Goal: Information Seeking & Learning: Check status

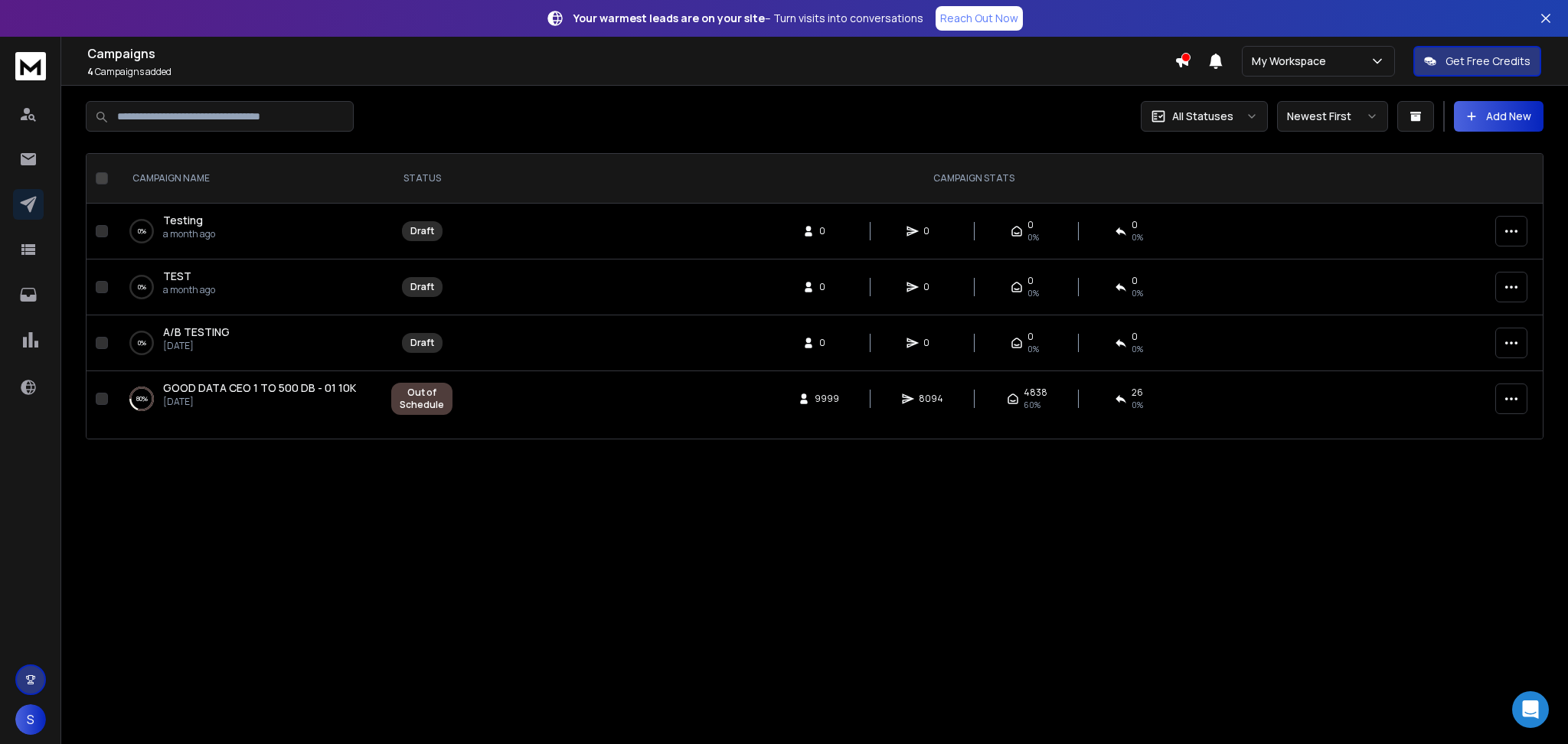
click at [163, 222] on span "Testing" at bounding box center [183, 220] width 40 height 14
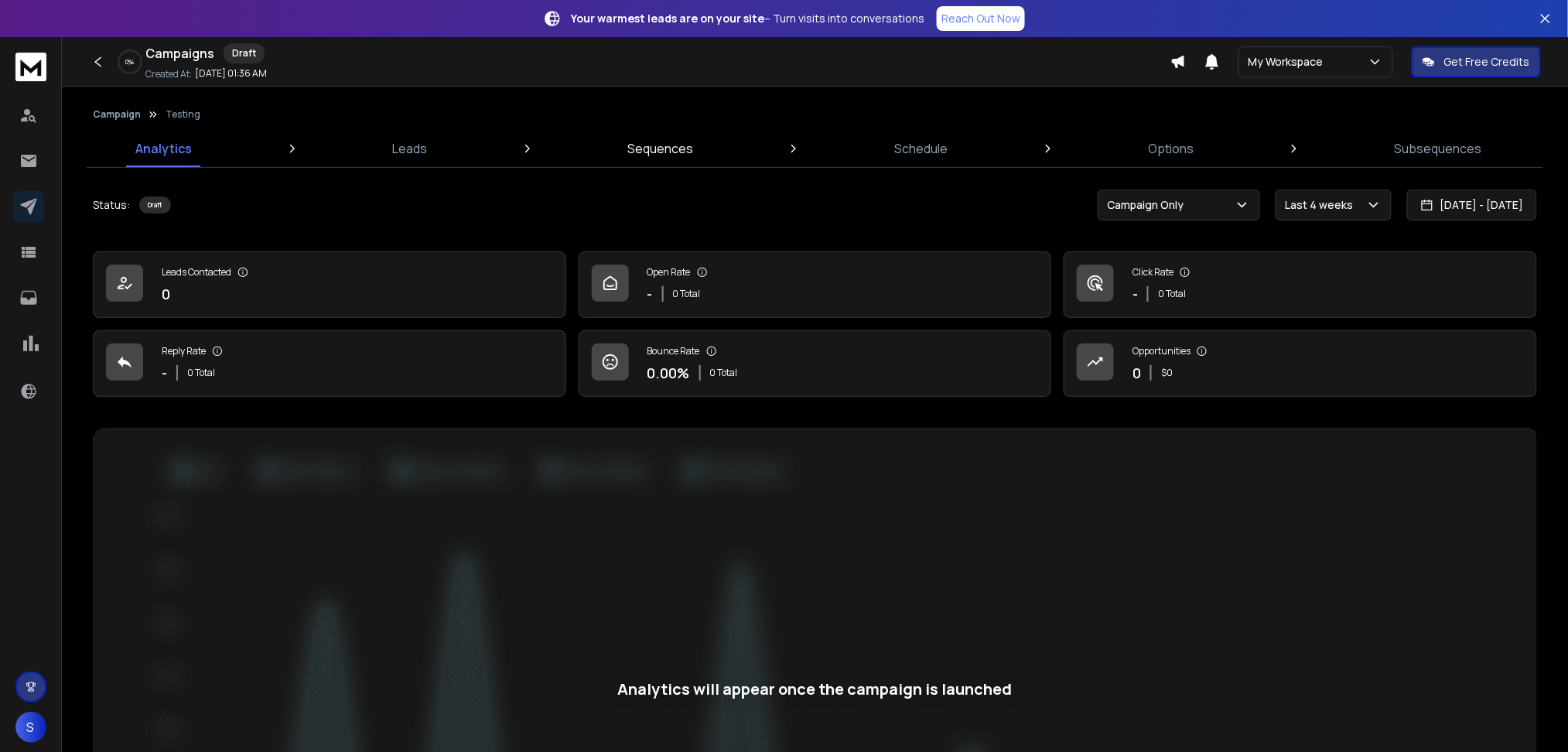
click at [654, 143] on p "Sequences" at bounding box center [661, 148] width 66 height 18
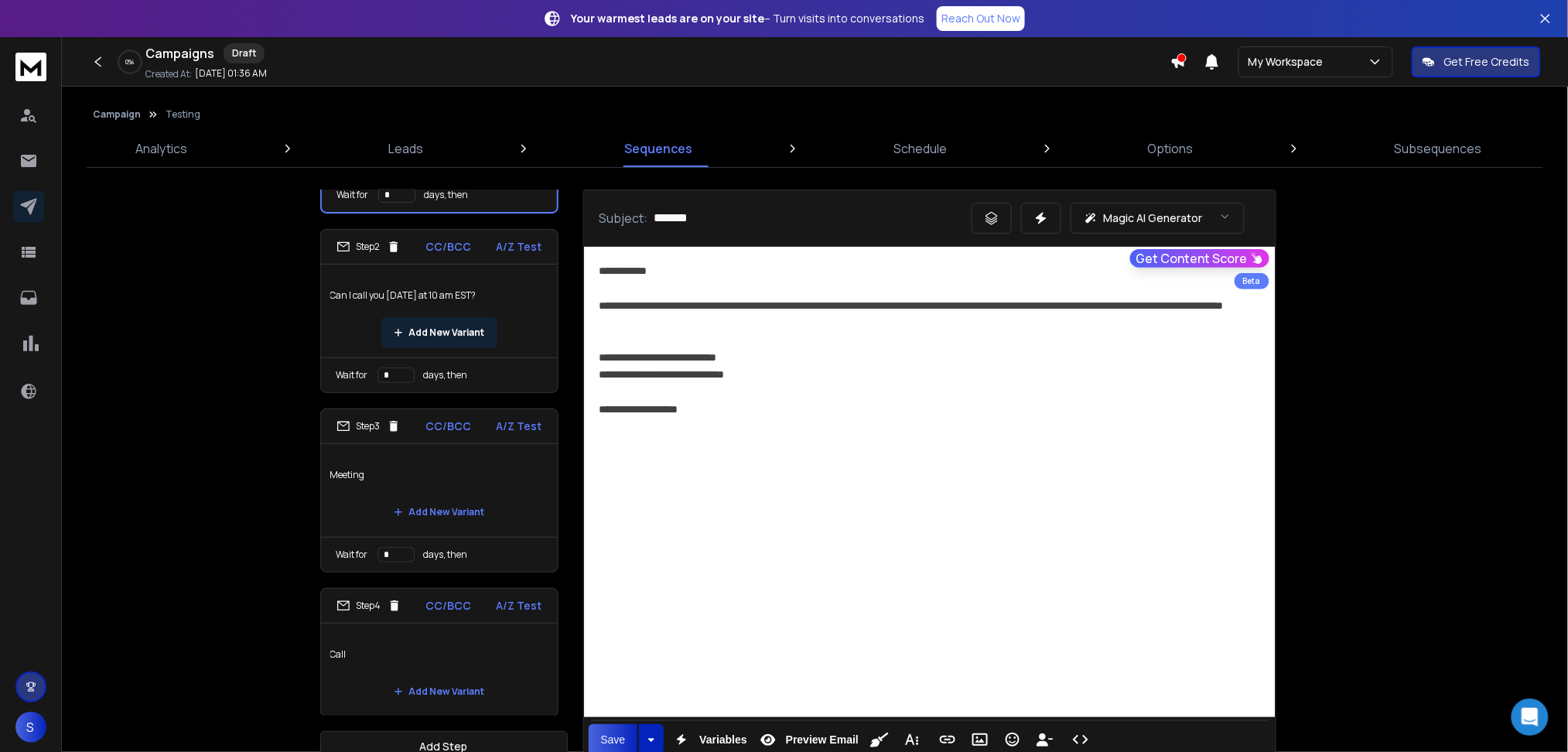
scroll to position [32, 0]
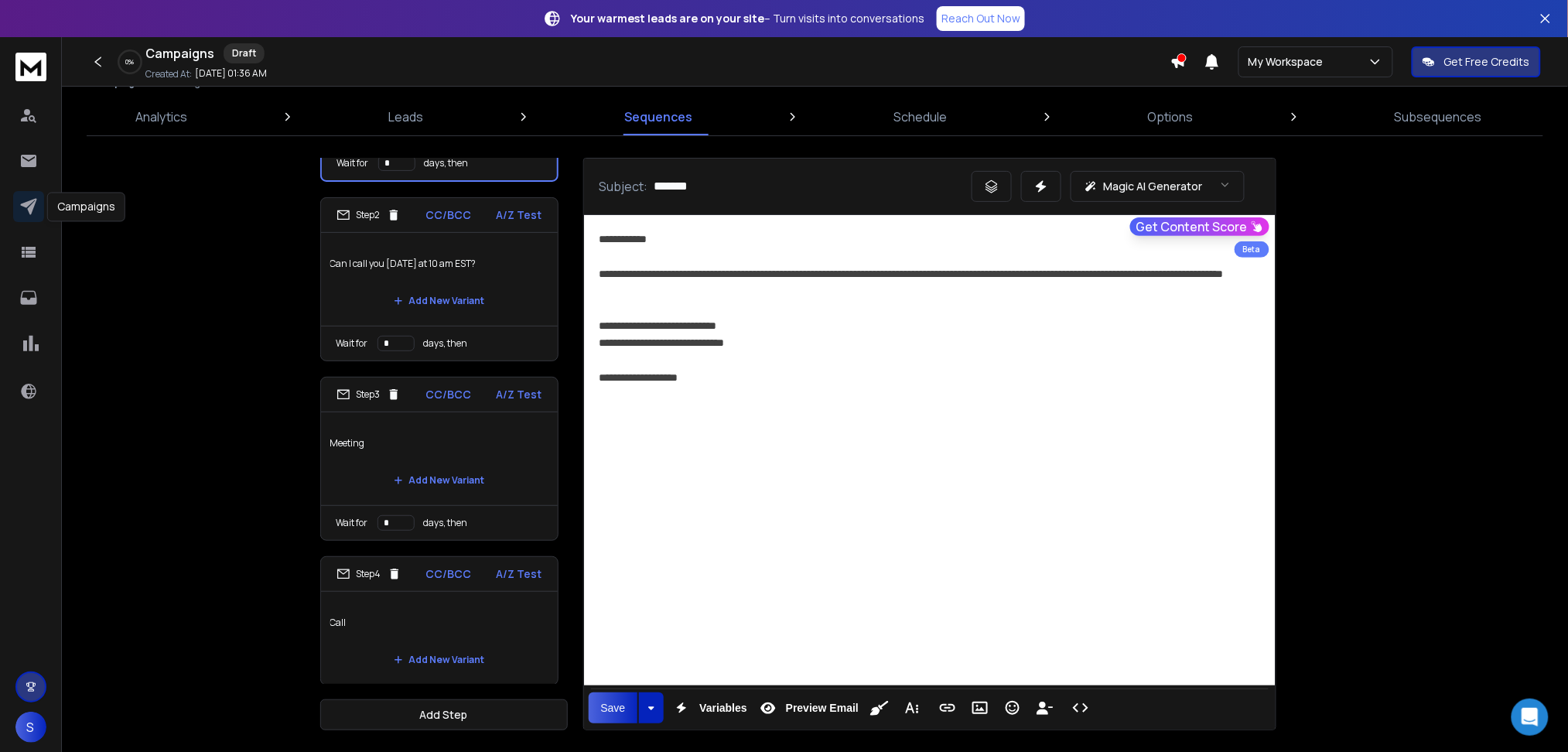
click at [32, 194] on link at bounding box center [29, 207] width 31 height 31
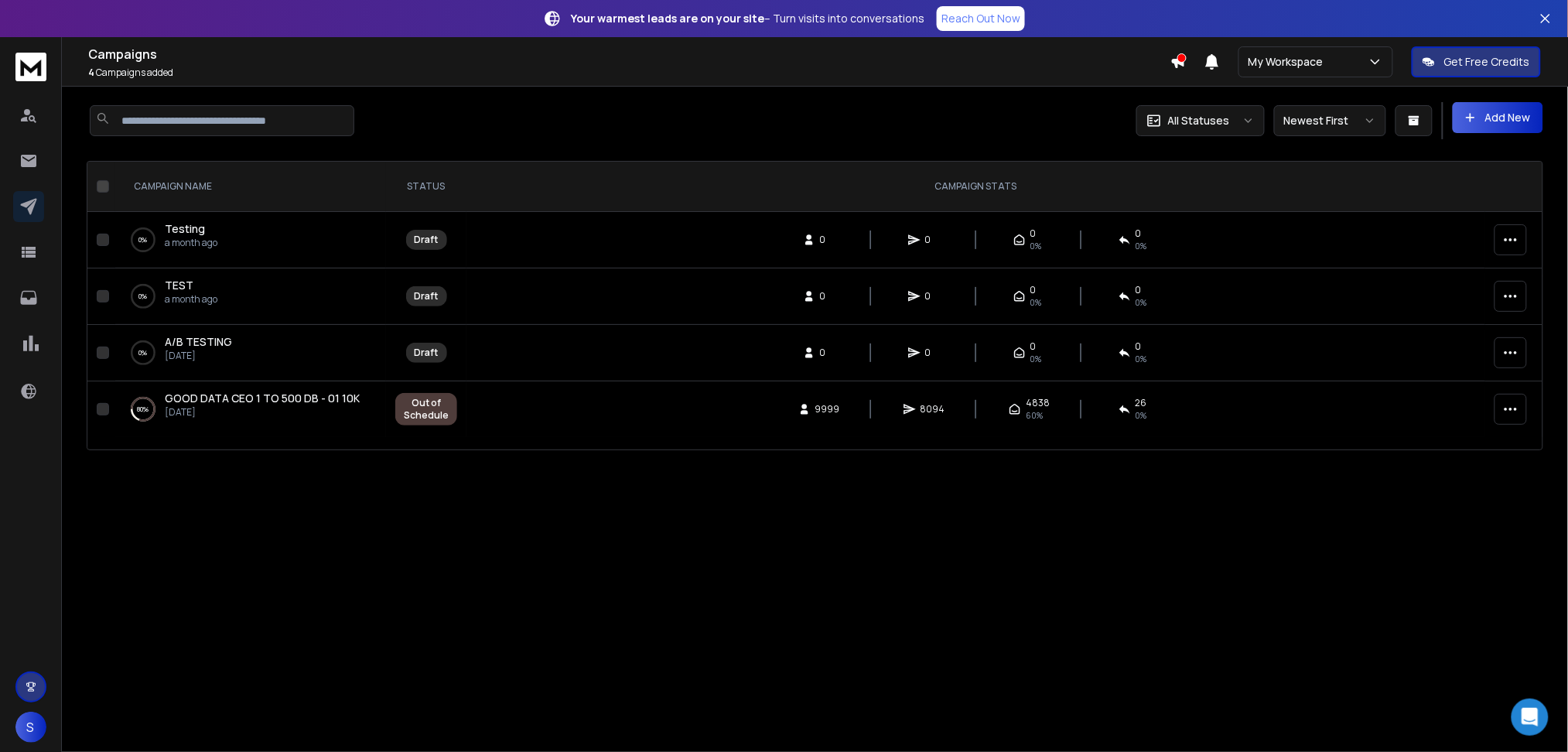
click at [200, 344] on span "A/B TESTING" at bounding box center [198, 341] width 67 height 14
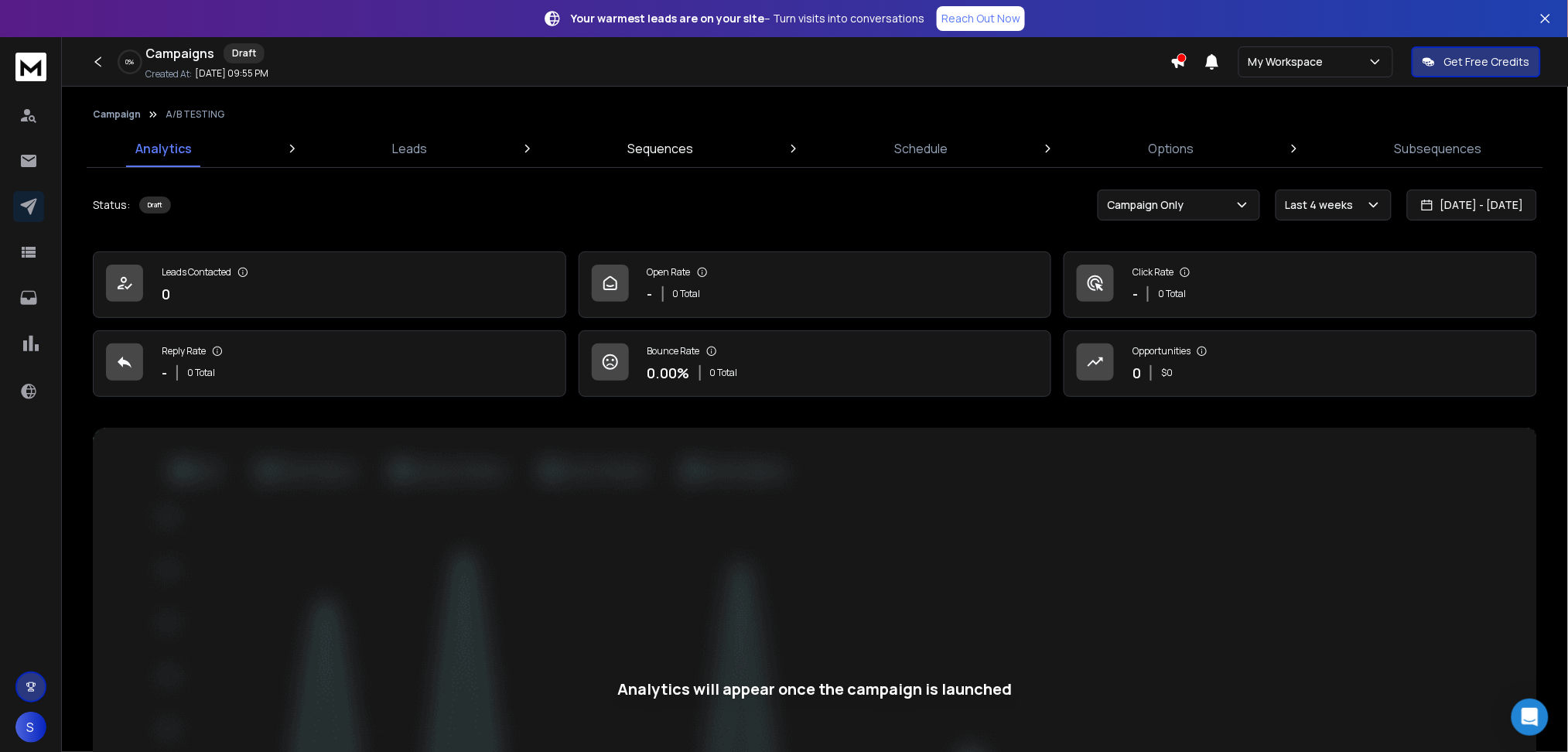
click at [654, 144] on p "Sequences" at bounding box center [661, 148] width 66 height 18
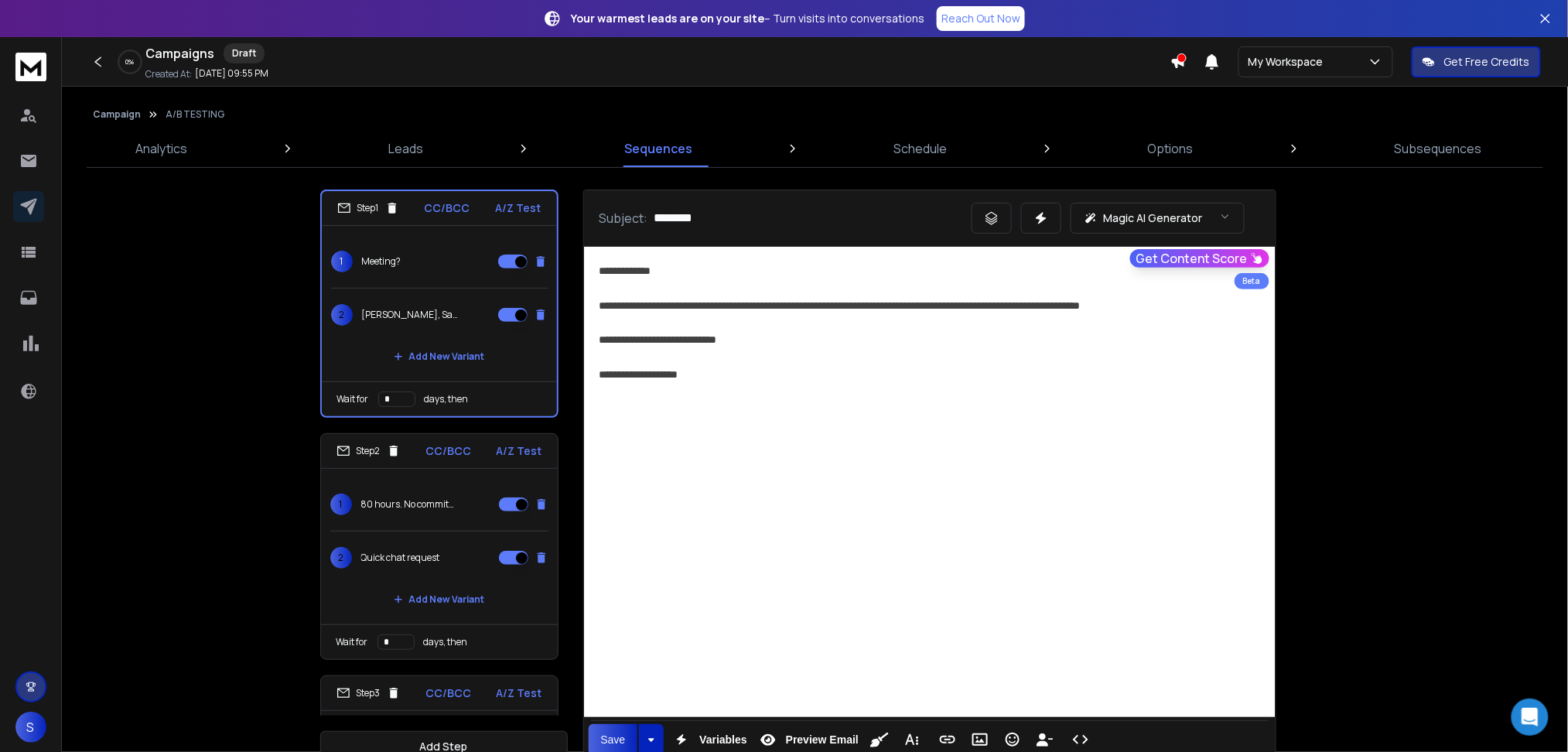
click at [422, 513] on div "1 80 hours. No commitment." at bounding box center [396, 504] width 130 height 22
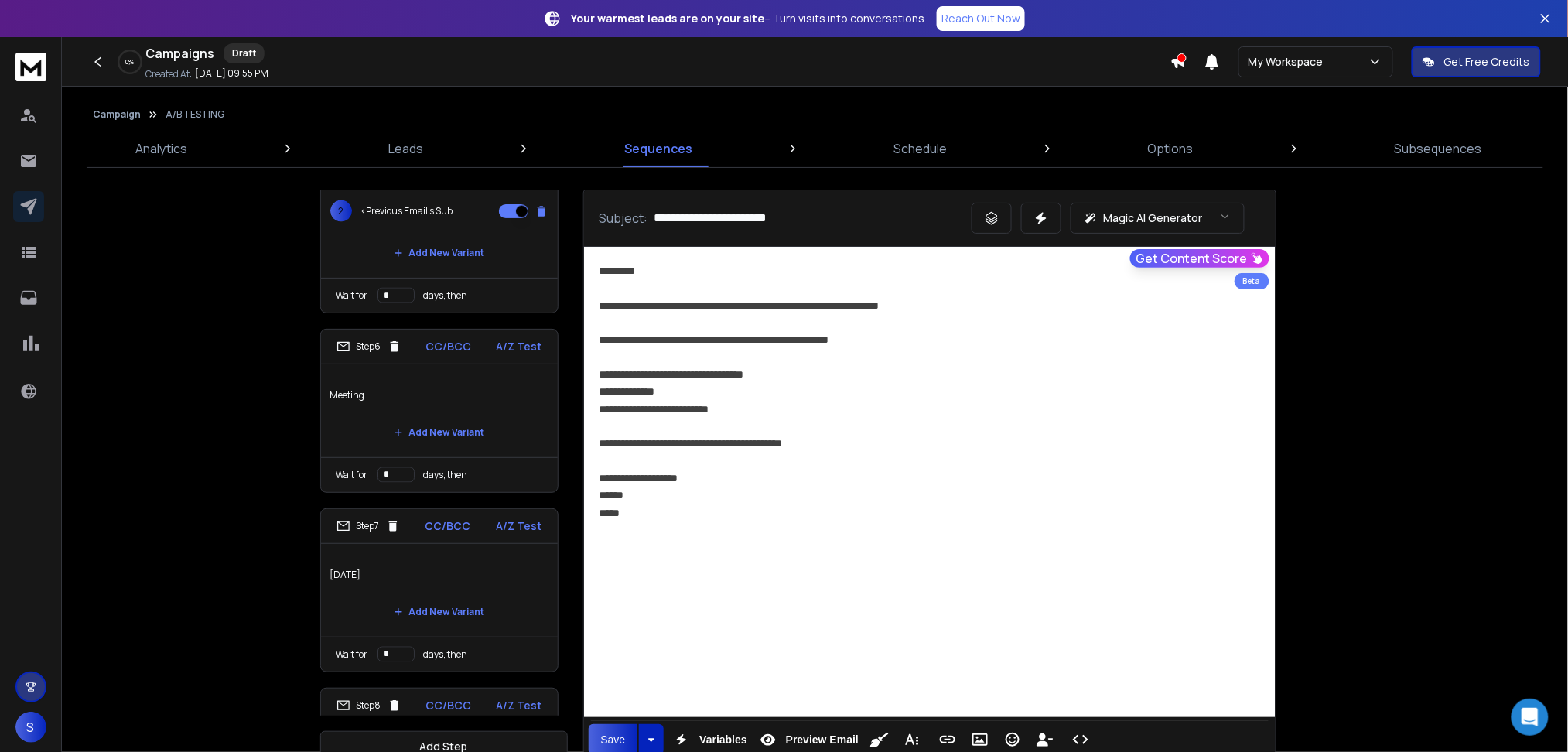
scroll to position [953, 0]
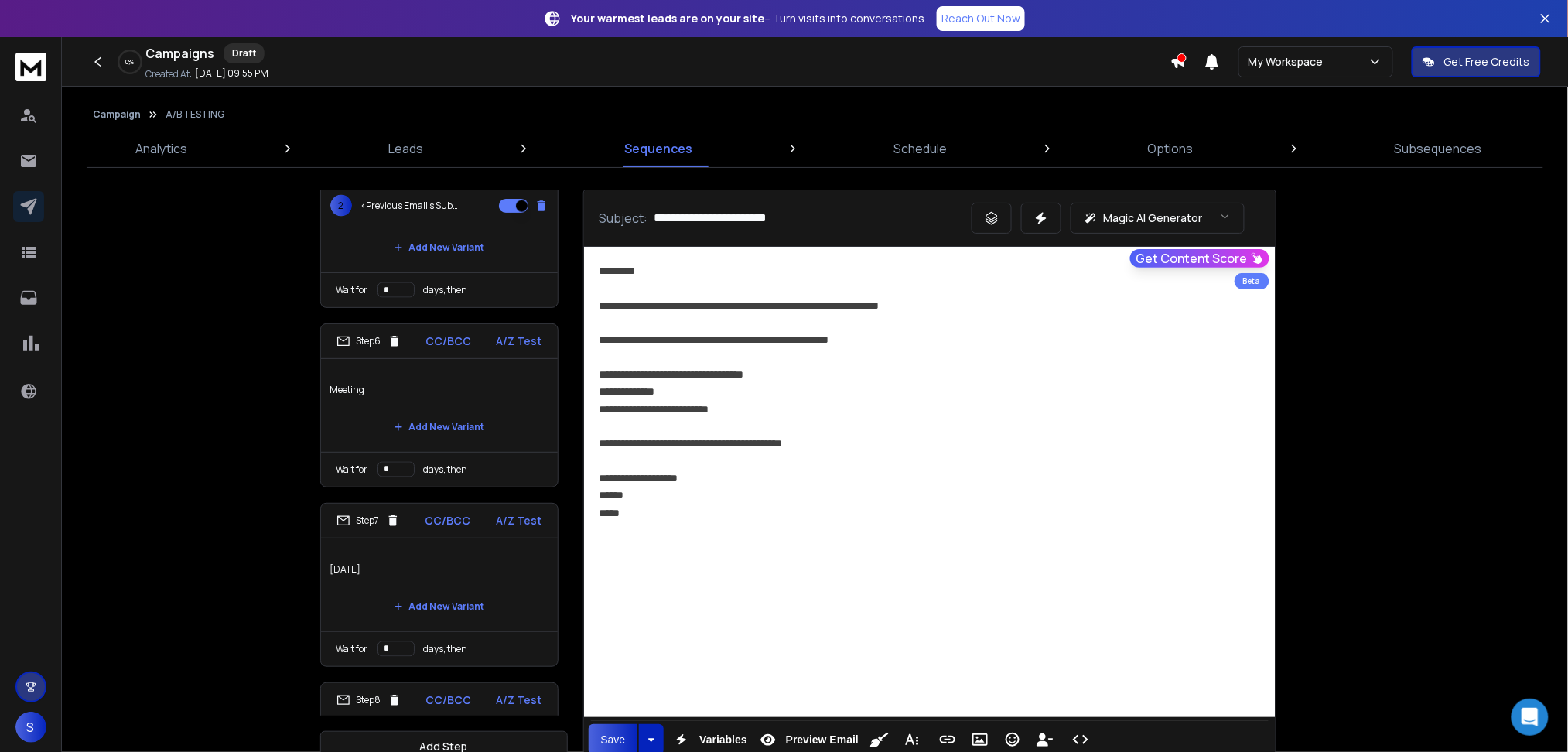
click at [424, 374] on p "Meeting" at bounding box center [440, 390] width 218 height 43
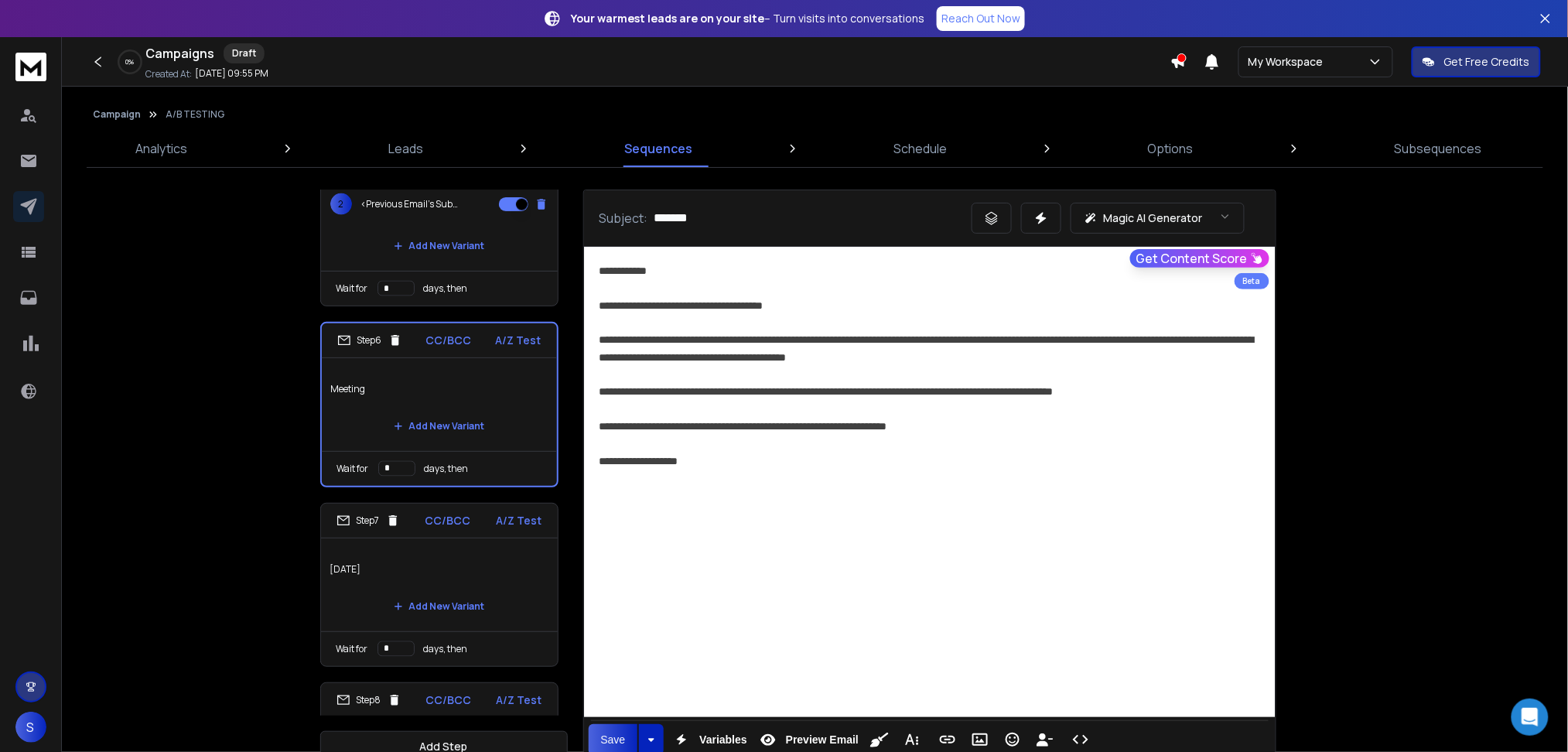
click at [441, 557] on p "[DATE]" at bounding box center [440, 569] width 218 height 43
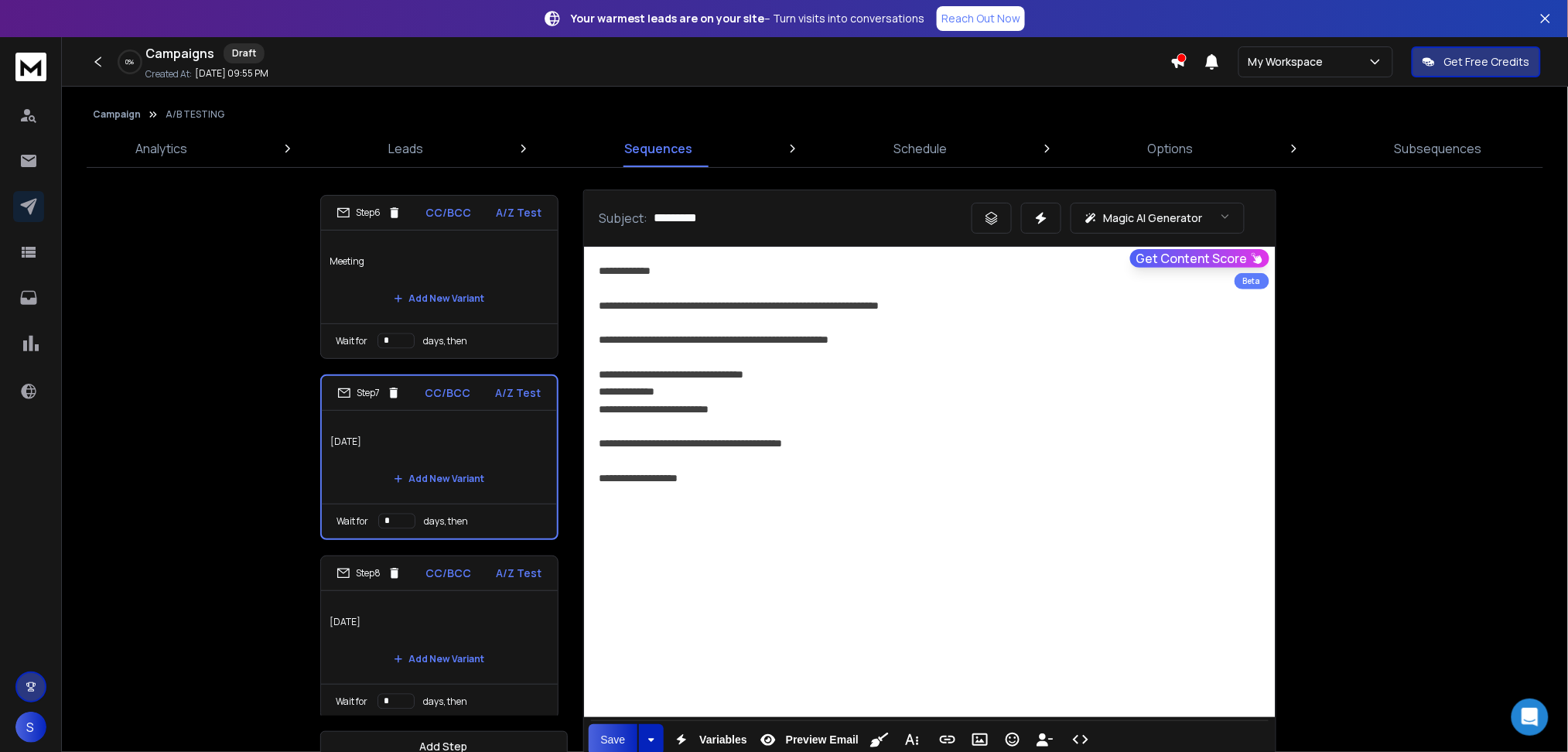
scroll to position [1084, 0]
click at [437, 623] on p "[DATE]" at bounding box center [440, 618] width 218 height 43
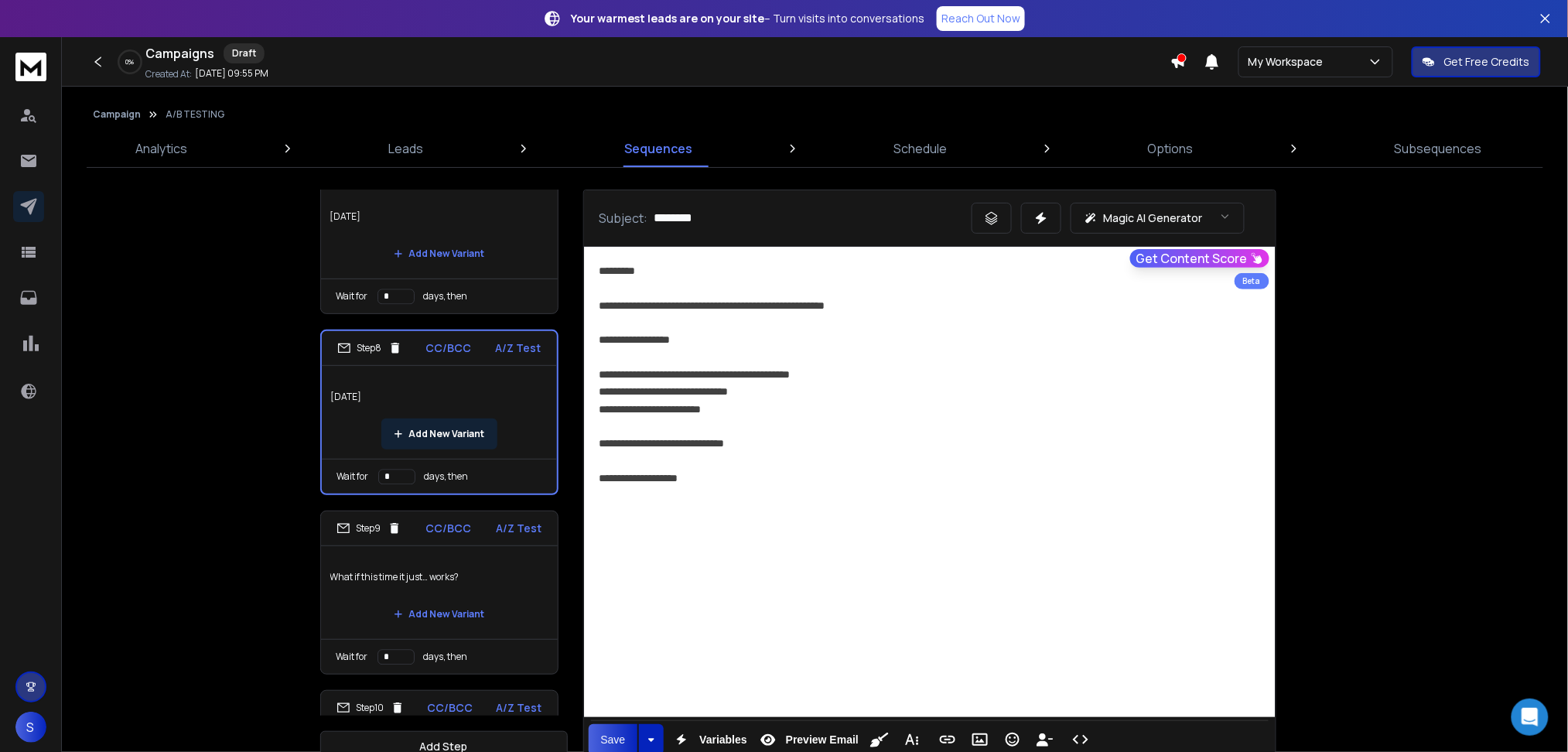
scroll to position [1307, 0]
click at [425, 561] on p "What if this time it just… works?" at bounding box center [440, 575] width 218 height 43
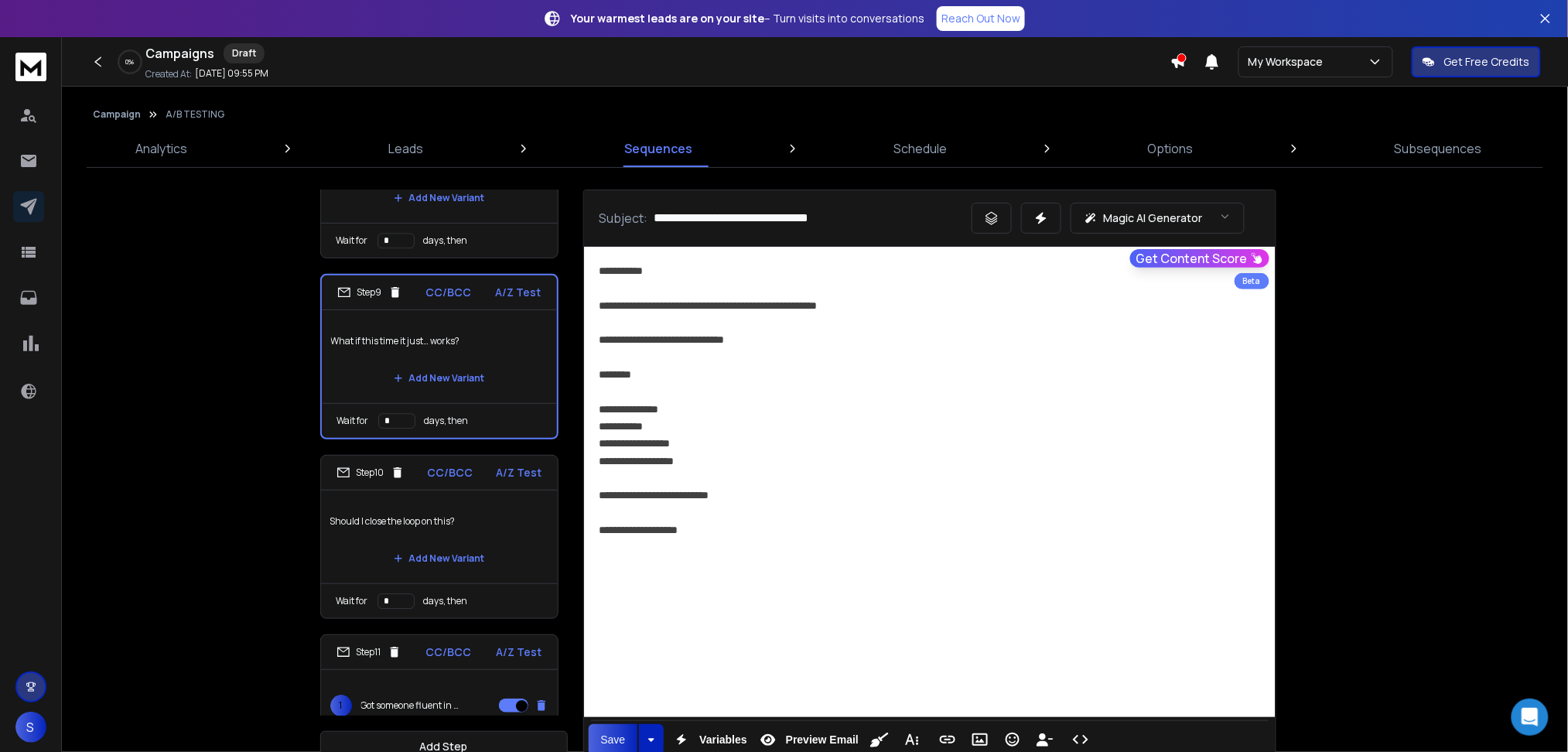
scroll to position [1542, 0]
click at [416, 506] on p "Should I close the loop on this?" at bounding box center [440, 518] width 218 height 43
type input "**********"
